Goal: Task Accomplishment & Management: Manage account settings

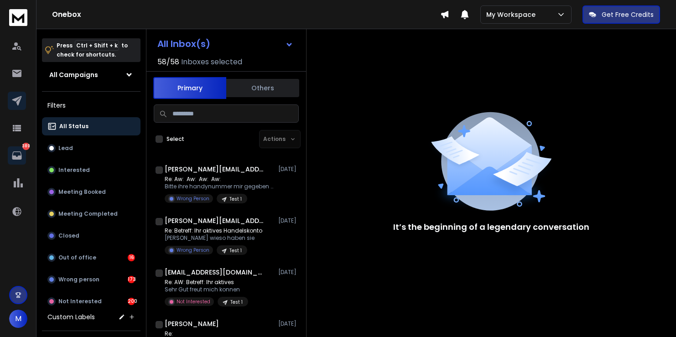
click at [13, 106] on icon at bounding box center [16, 100] width 11 height 11
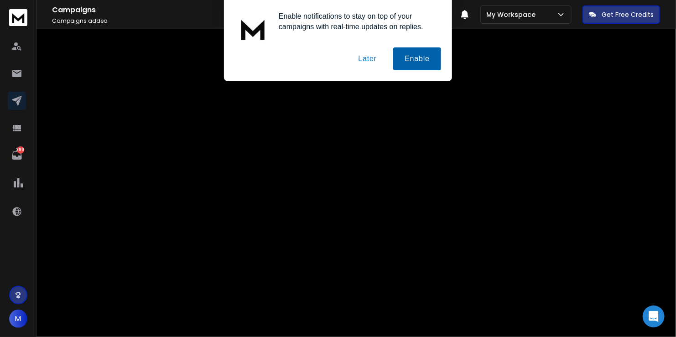
click at [421, 62] on button "Enable" at bounding box center [417, 58] width 48 height 23
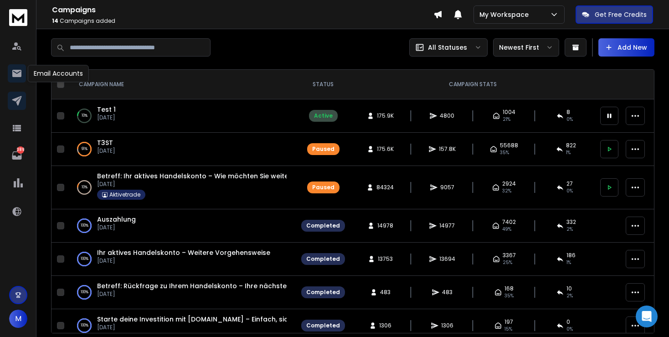
click at [15, 72] on icon at bounding box center [16, 73] width 11 height 11
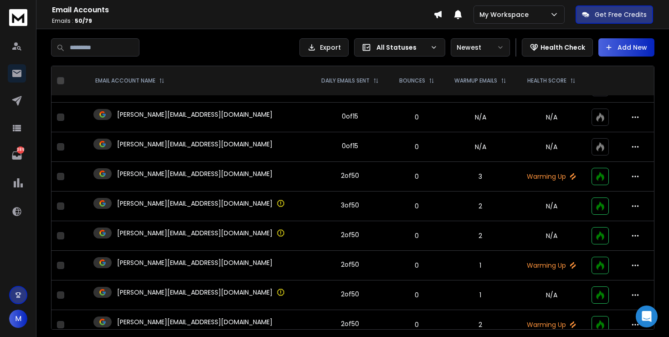
scroll to position [559, 0]
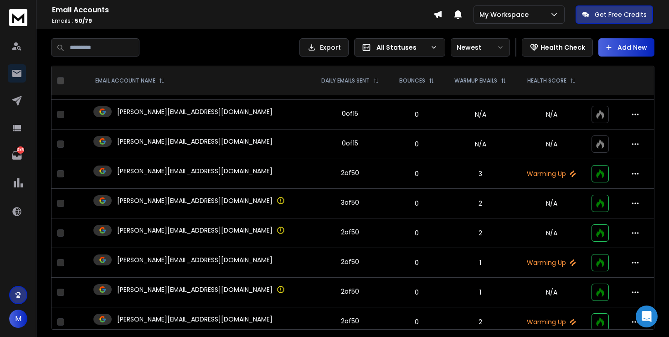
click at [658, 167] on div "Export All Statuses Newest Health Check Add New EMAIL ACCOUNT NAME DAILY EMAILS…" at bounding box center [352, 184] width 633 height 310
click at [592, 148] on div at bounding box center [600, 143] width 17 height 17
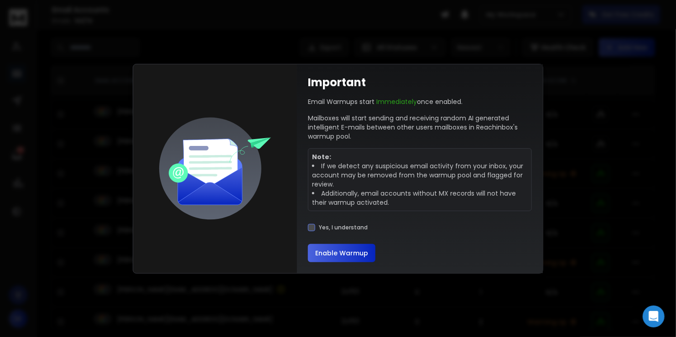
click at [311, 226] on button "Yes, I understand" at bounding box center [311, 227] width 7 height 7
click at [320, 255] on button "Enable Warmup" at bounding box center [341, 253] width 67 height 18
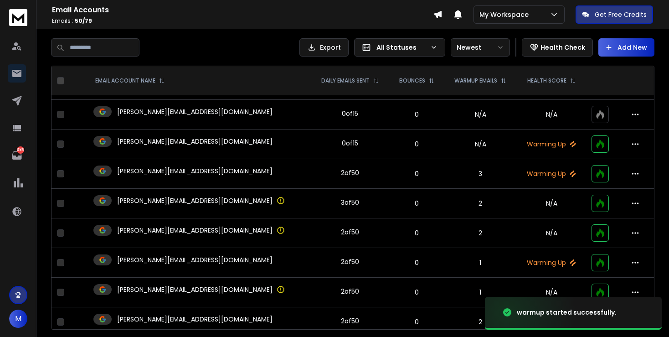
click at [596, 114] on icon at bounding box center [600, 114] width 9 height 9
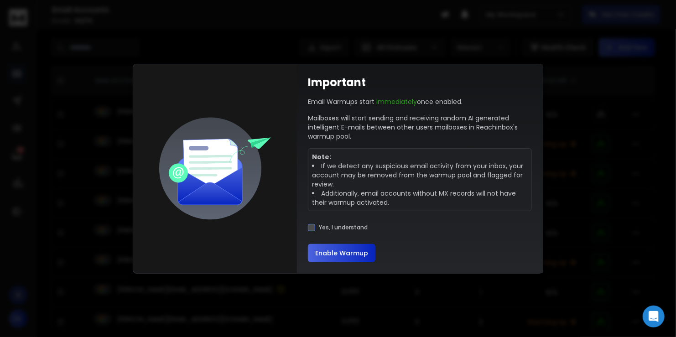
click at [313, 224] on button "Yes, I understand" at bounding box center [311, 227] width 7 height 7
click at [324, 255] on button "Enable Warmup" at bounding box center [341, 253] width 67 height 18
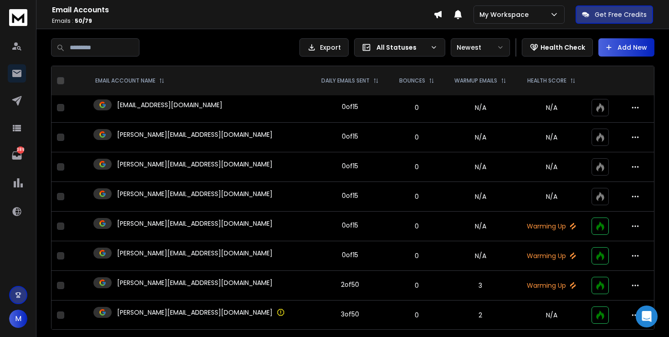
scroll to position [434, 0]
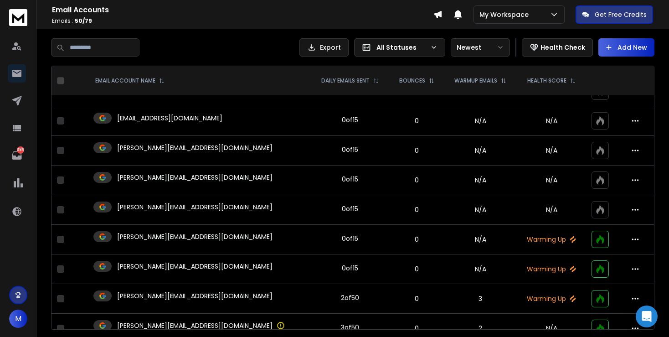
click at [59, 206] on button "button" at bounding box center [60, 209] width 7 height 7
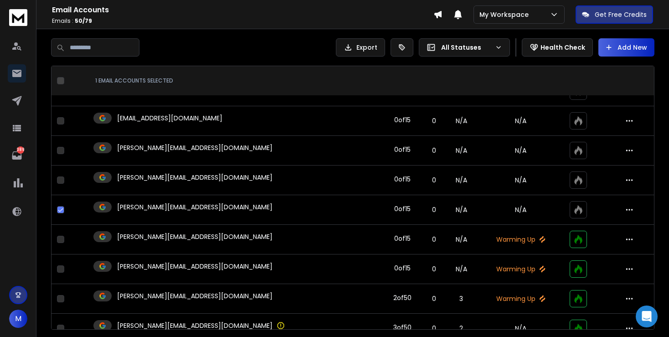
click at [63, 174] on td at bounding box center [70, 181] width 36 height 30
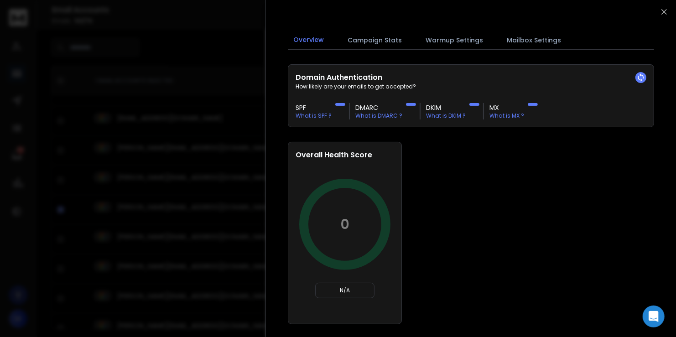
click at [63, 157] on div at bounding box center [338, 168] width 676 height 337
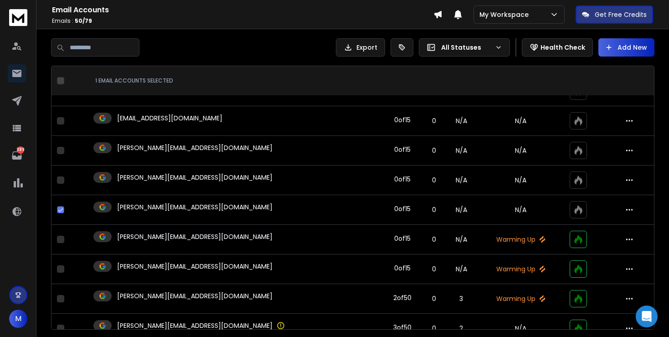
click at [61, 181] on button "button" at bounding box center [60, 179] width 7 height 7
click at [60, 147] on button "button" at bounding box center [60, 150] width 7 height 7
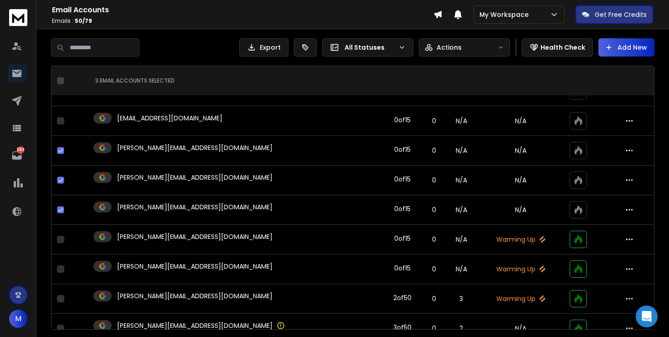
click at [59, 114] on td at bounding box center [70, 121] width 36 height 30
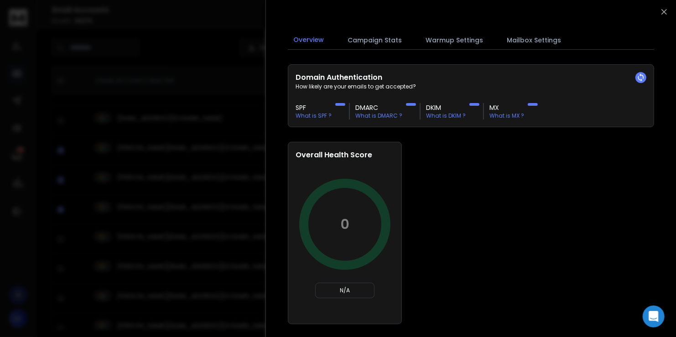
click at [61, 120] on div at bounding box center [338, 168] width 676 height 337
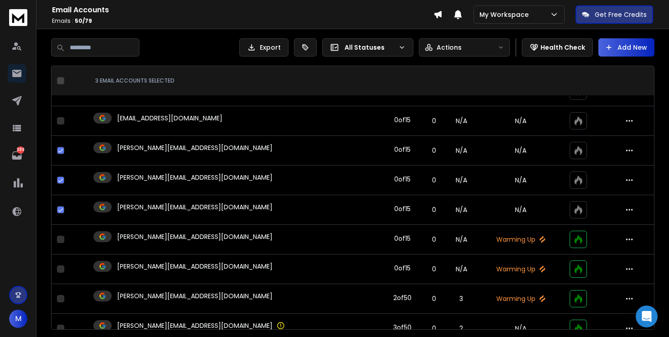
click at [61, 120] on button "button" at bounding box center [60, 120] width 7 height 7
type button "on"
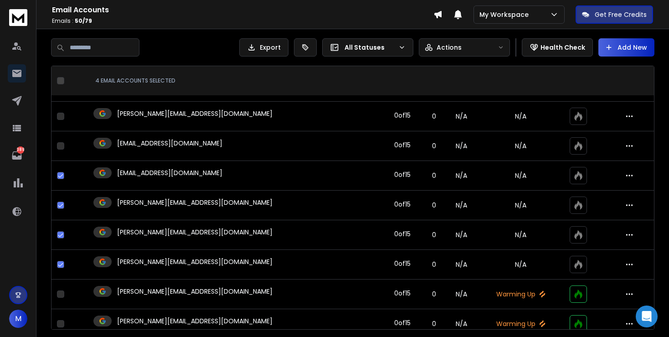
scroll to position [343, 0]
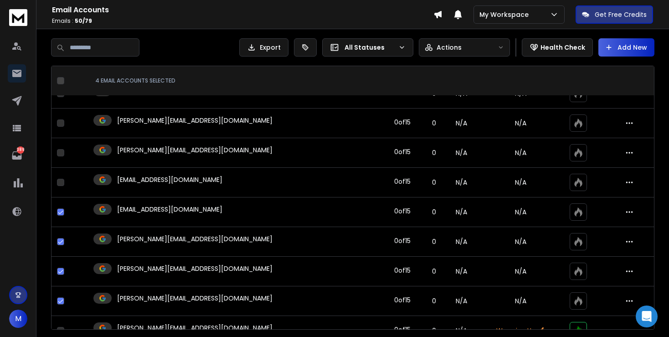
click at [61, 181] on button "button" at bounding box center [60, 182] width 7 height 7
click at [63, 150] on button "button" at bounding box center [60, 152] width 7 height 7
click at [60, 124] on button "button" at bounding box center [60, 122] width 7 height 7
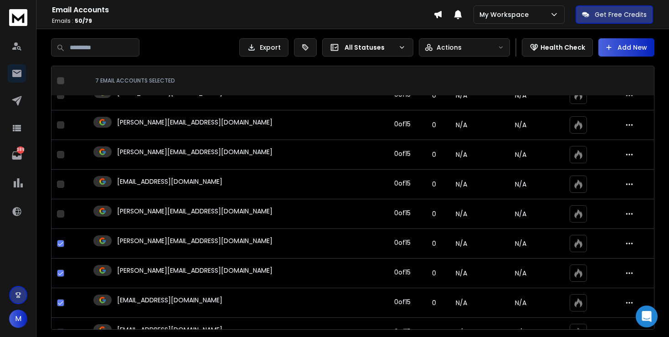
scroll to position [213, 0]
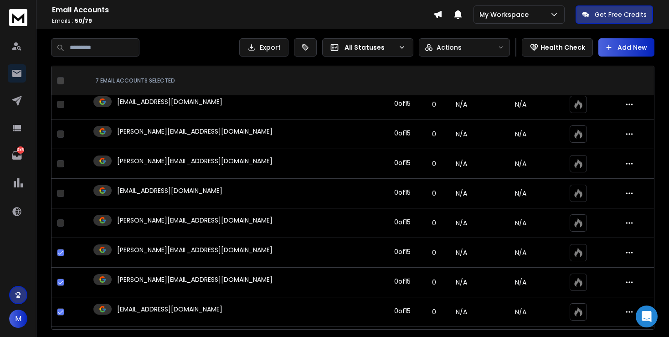
click at [61, 219] on button "button" at bounding box center [60, 222] width 7 height 7
click at [60, 191] on button "button" at bounding box center [60, 193] width 7 height 7
click at [61, 161] on button "button" at bounding box center [60, 163] width 7 height 7
click at [60, 132] on button "button" at bounding box center [60, 133] width 7 height 7
click at [61, 101] on button "button" at bounding box center [60, 104] width 7 height 7
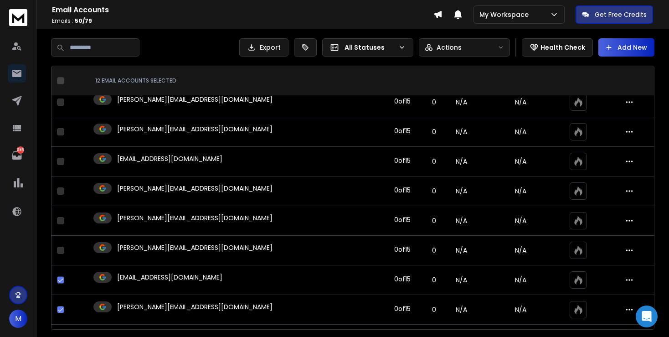
scroll to position [0, 0]
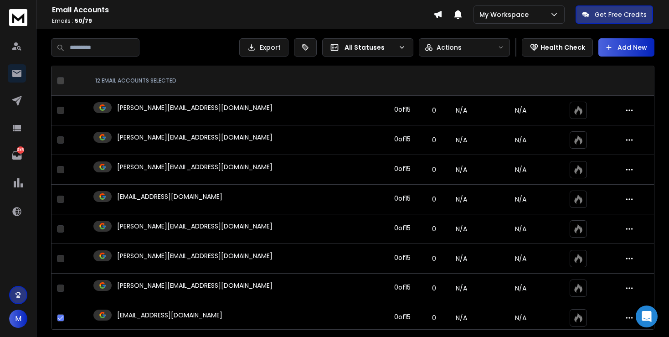
click at [62, 110] on button "button" at bounding box center [60, 110] width 7 height 7
click at [61, 134] on td at bounding box center [70, 140] width 36 height 30
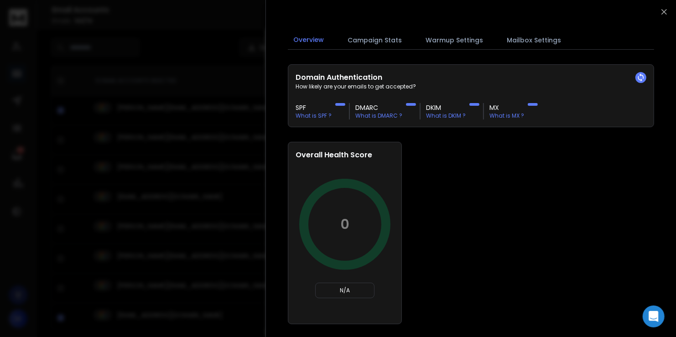
click at [60, 143] on div at bounding box center [338, 168] width 676 height 337
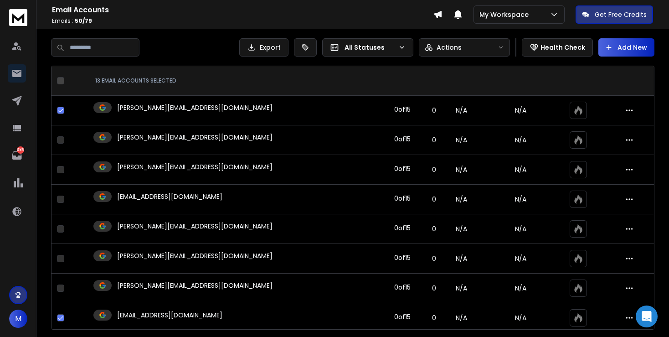
click at [60, 143] on td at bounding box center [70, 140] width 36 height 30
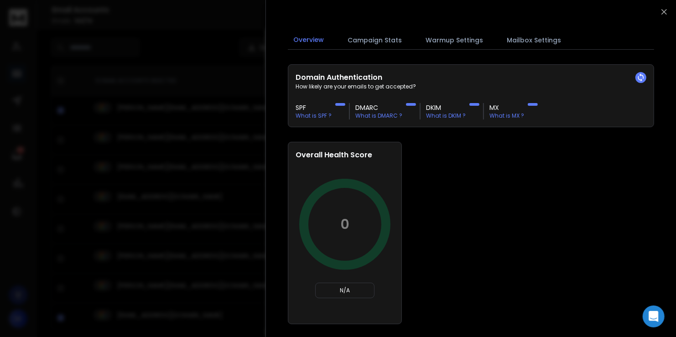
click at [60, 166] on div at bounding box center [338, 168] width 676 height 337
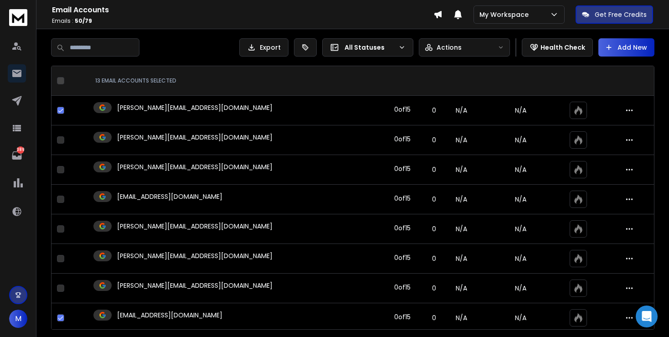
click at [61, 140] on button "button" at bounding box center [60, 139] width 7 height 7
click at [59, 174] on td at bounding box center [70, 170] width 36 height 30
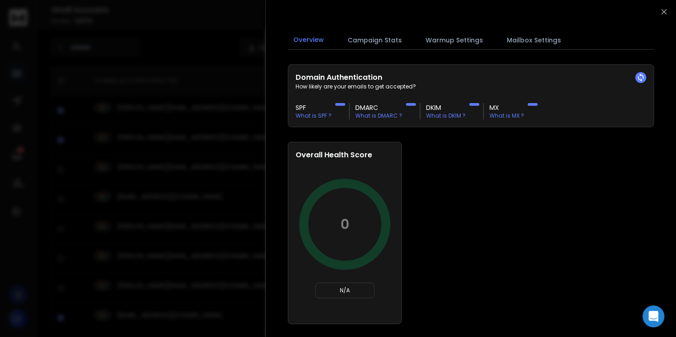
click at [59, 174] on div at bounding box center [338, 168] width 676 height 337
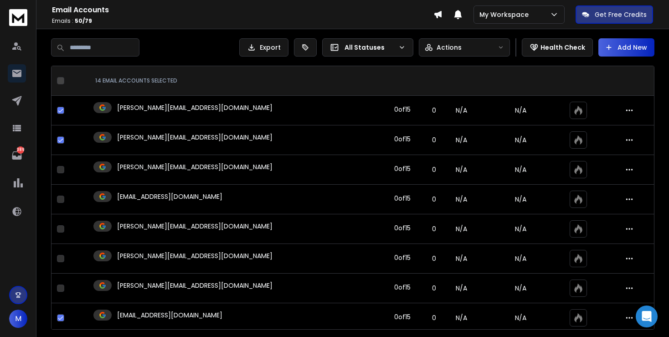
click at [59, 167] on button "button" at bounding box center [60, 169] width 7 height 7
click at [59, 197] on button "button" at bounding box center [60, 199] width 7 height 7
click at [60, 229] on button "button" at bounding box center [60, 228] width 7 height 7
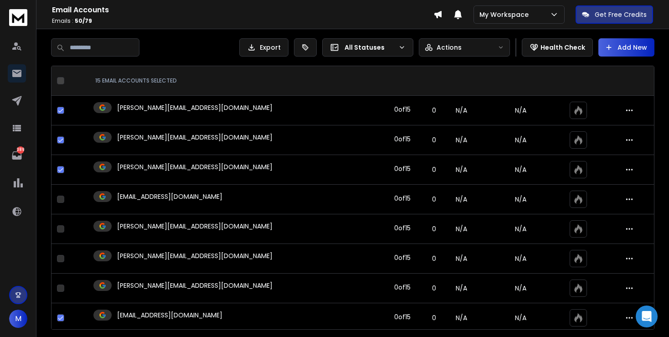
click at [62, 199] on button "button" at bounding box center [60, 199] width 7 height 7
click at [57, 199] on button "button" at bounding box center [60, 199] width 7 height 7
click at [60, 229] on button "button" at bounding box center [60, 228] width 7 height 7
click at [61, 261] on td at bounding box center [70, 259] width 36 height 30
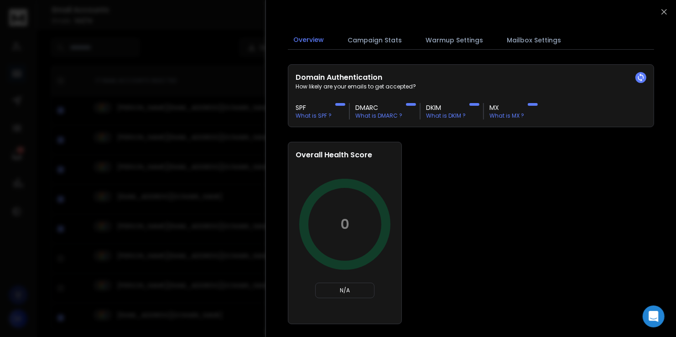
click at [61, 278] on div at bounding box center [338, 168] width 676 height 337
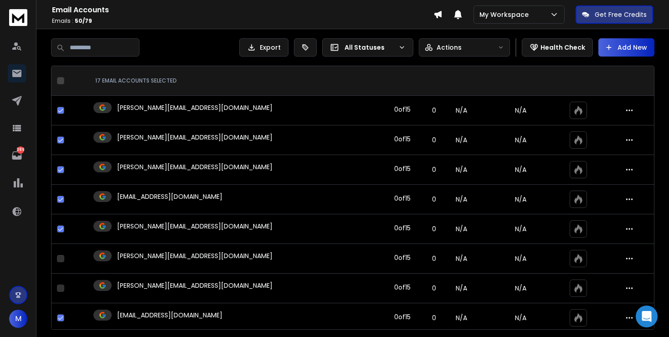
click at [61, 288] on button "button" at bounding box center [60, 288] width 7 height 7
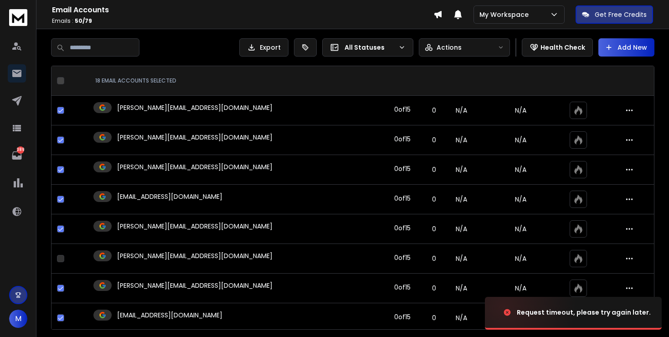
click at [59, 257] on button "button" at bounding box center [60, 258] width 7 height 7
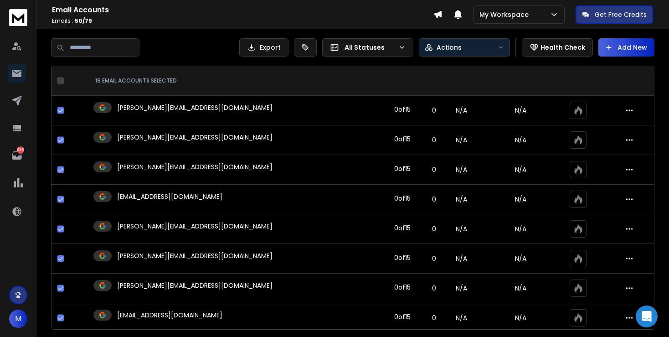
click at [461, 51] on p "Actions" at bounding box center [449, 47] width 25 height 9
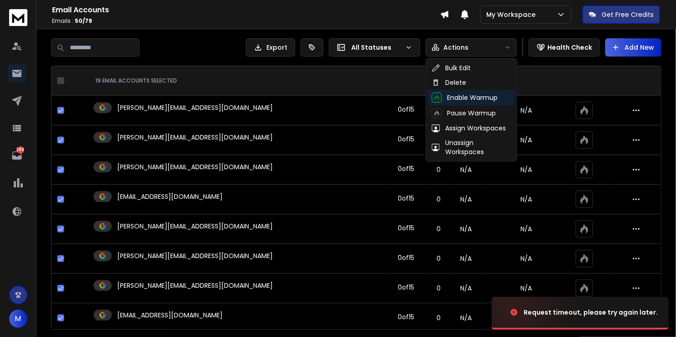
click at [459, 98] on div "Enable Warmup" at bounding box center [465, 98] width 66 height 10
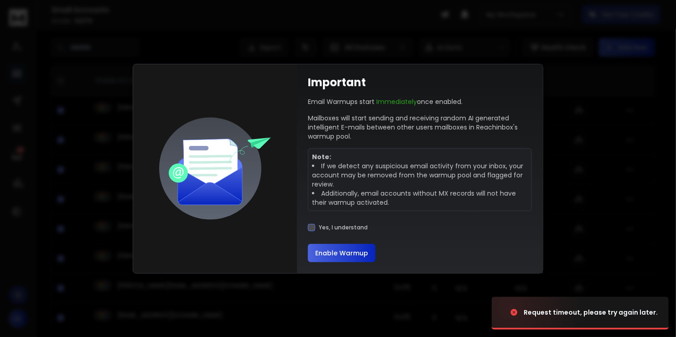
click at [312, 228] on button "Yes, I understand" at bounding box center [311, 227] width 7 height 7
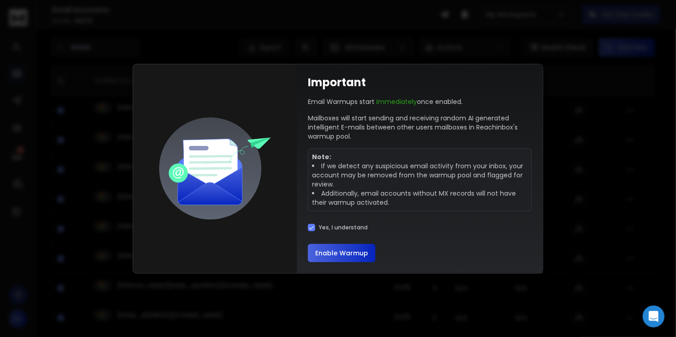
click at [332, 255] on button "Enable Warmup" at bounding box center [341, 253] width 67 height 18
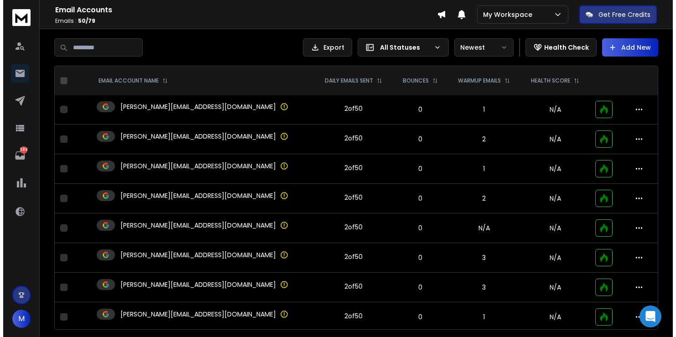
scroll to position [1265, 0]
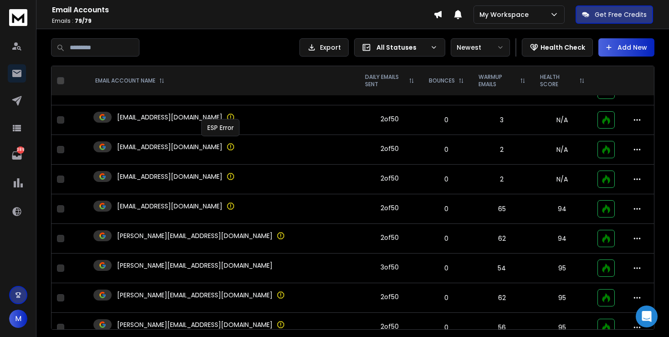
click at [230, 145] on icon at bounding box center [230, 146] width 1 height 3
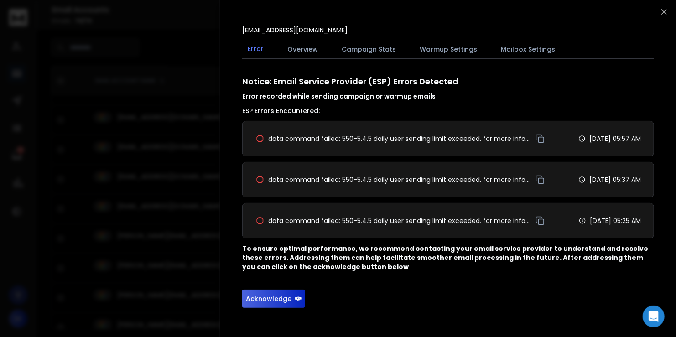
click at [291, 299] on button "Acknowledge" at bounding box center [273, 299] width 63 height 18
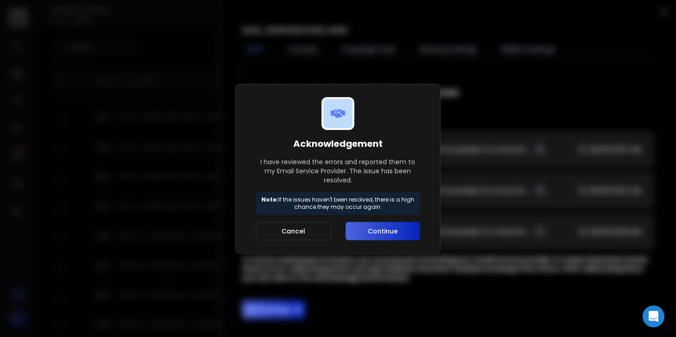
click at [380, 223] on button "Continue" at bounding box center [383, 231] width 74 height 18
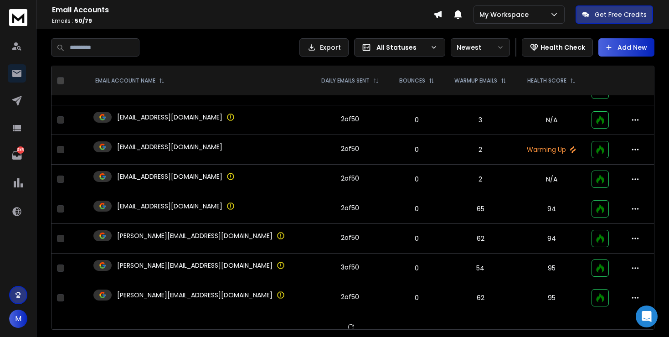
click at [395, 236] on p "0" at bounding box center [417, 238] width 44 height 9
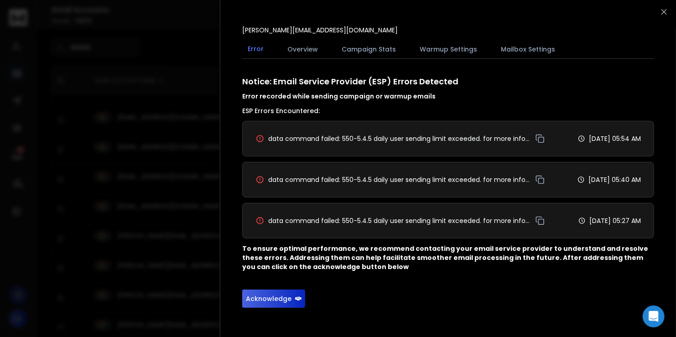
click at [278, 302] on button "Acknowledge" at bounding box center [273, 299] width 63 height 18
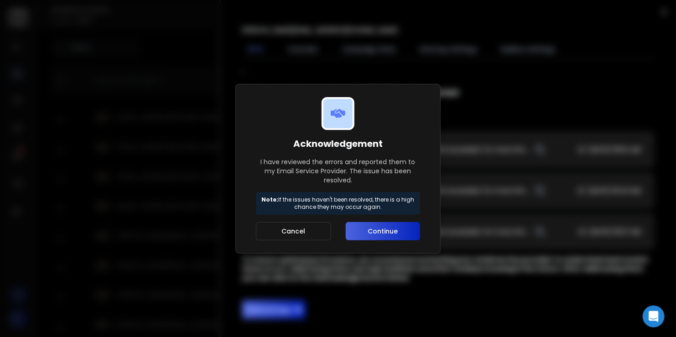
drag, startPoint x: 373, startPoint y: 236, endPoint x: 385, endPoint y: 236, distance: 11.4
click at [385, 236] on button "Continue" at bounding box center [383, 231] width 74 height 18
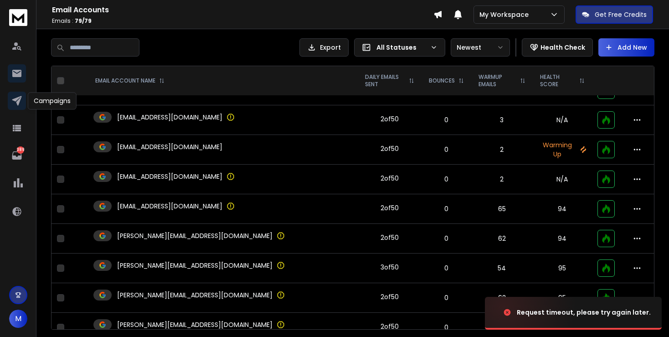
click at [18, 93] on link at bounding box center [17, 101] width 18 height 18
